Goal: Navigation & Orientation: Find specific page/section

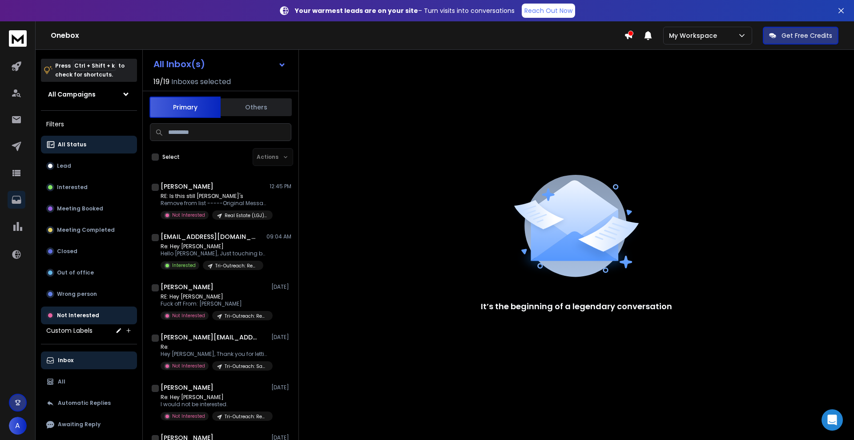
click at [82, 313] on p "Not Interested" at bounding box center [78, 315] width 42 height 7
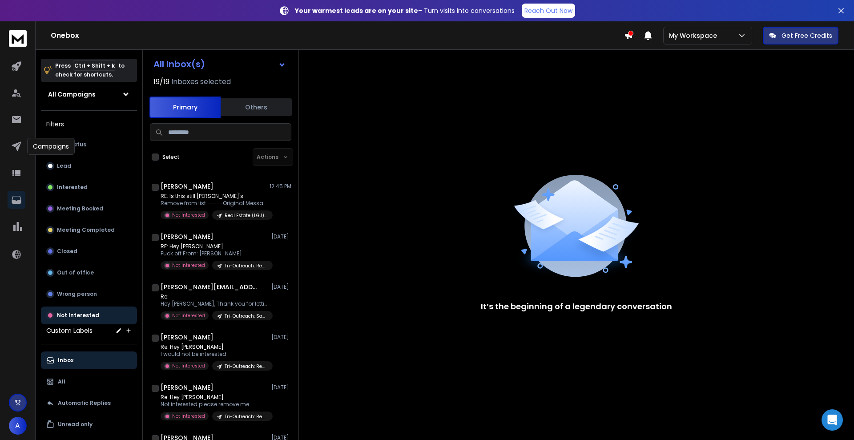
click at [7, 137] on div "A" at bounding box center [18, 232] width 36 height 422
click at [12, 140] on link at bounding box center [17, 146] width 18 height 18
